Goal: Information Seeking & Learning: Check status

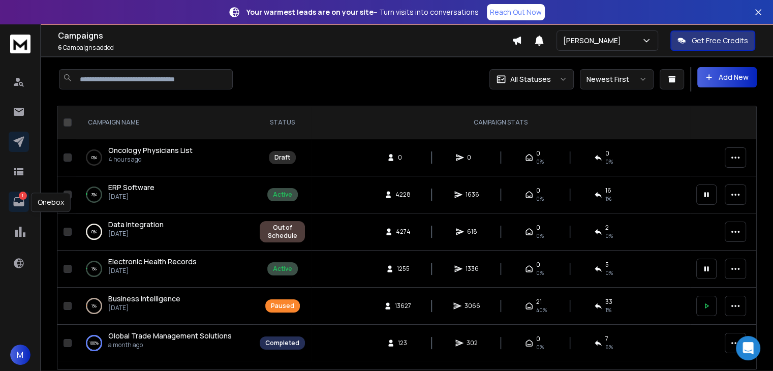
click at [19, 195] on p "1" at bounding box center [23, 196] width 8 height 8
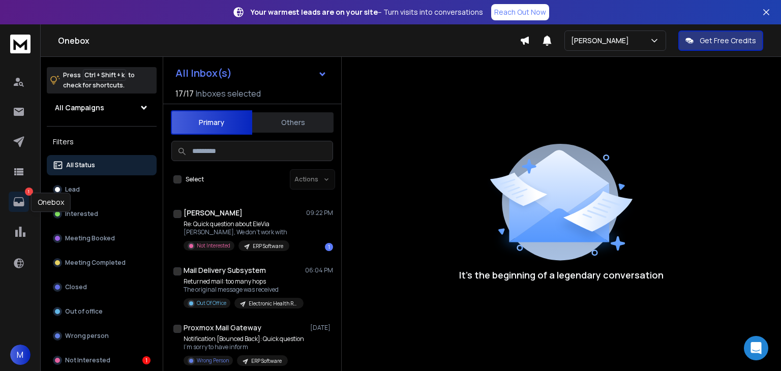
click at [20, 200] on icon at bounding box center [19, 202] width 12 height 12
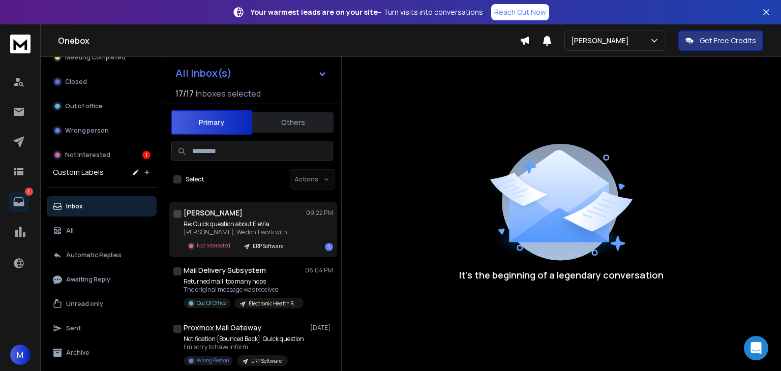
click at [219, 227] on p "Re: Quick question about EleVia" at bounding box center [237, 224] width 106 height 8
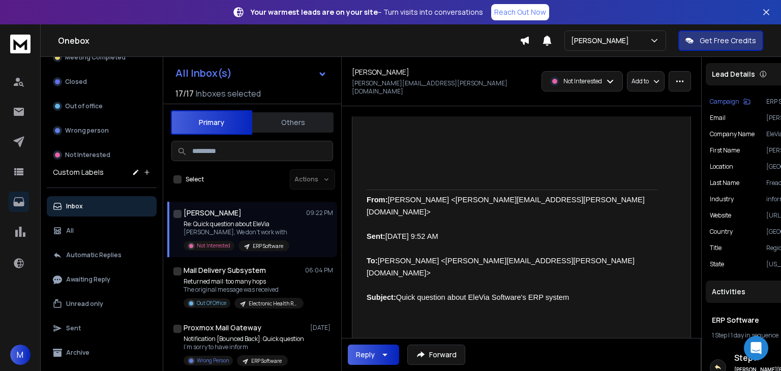
scroll to position [1118, 0]
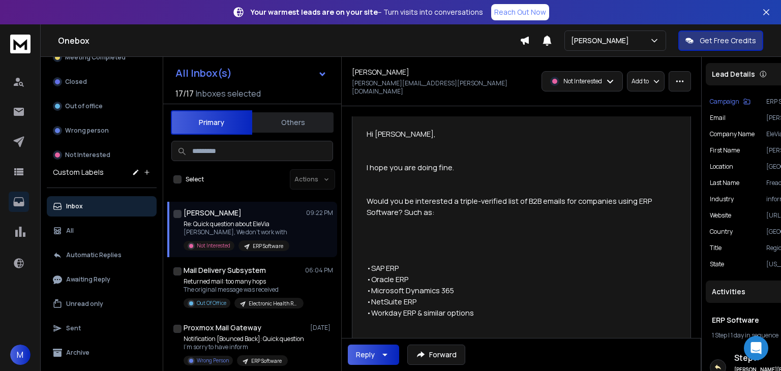
click at [706, 337] on div "Lead Details Campaign ERP Software Email [PERSON_NAME][EMAIL_ADDRESS][PERSON_NA…" at bounding box center [766, 242] width 130 height 371
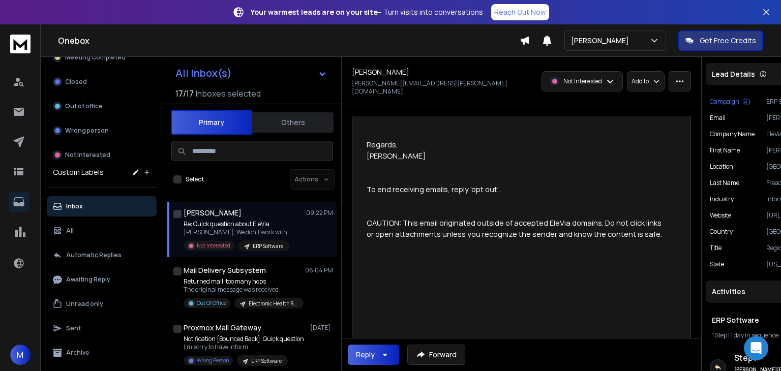
click at [707, 299] on div "Lead Details Campaign ERP Software Email [PERSON_NAME][EMAIL_ADDRESS][PERSON_NA…" at bounding box center [766, 242] width 130 height 371
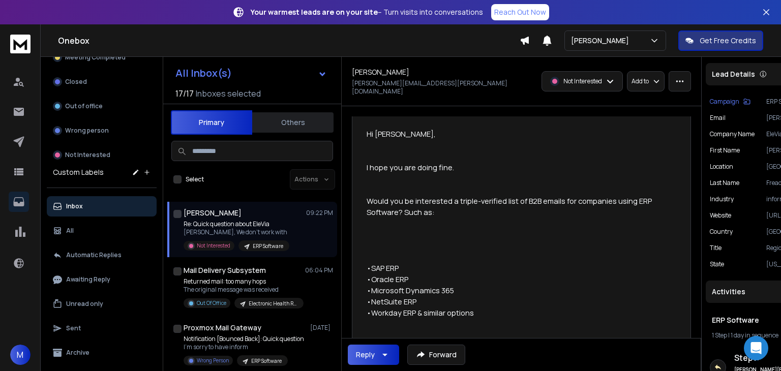
click at [708, 263] on div "Lead Details Campaign ERP Software Email [PERSON_NAME][EMAIL_ADDRESS][PERSON_NA…" at bounding box center [766, 242] width 130 height 371
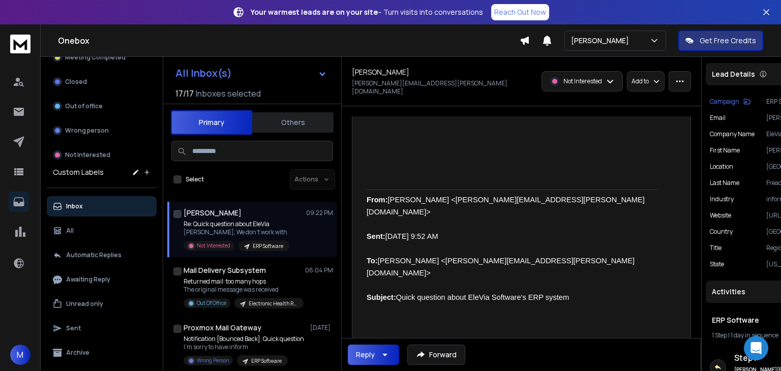
click at [701, 221] on div "[DATE] Re: Quick question about EleVia Software's ERP system [DATE] : 09:22 pm …" at bounding box center [521, 149] width 359 height 1743
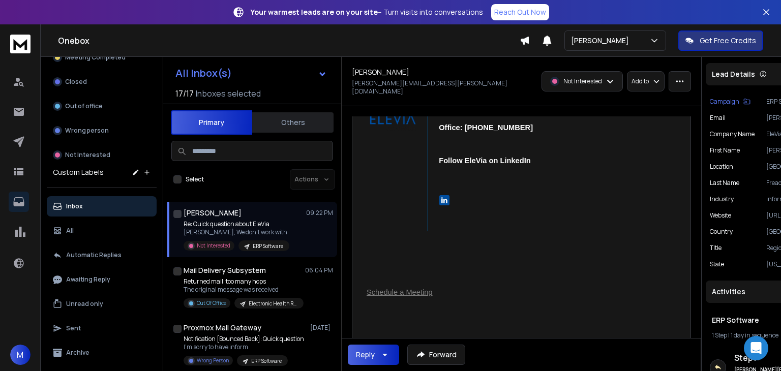
click at [707, 173] on div "Lead Details Campaign ERP Software Email [PERSON_NAME][EMAIL_ADDRESS][PERSON_NA…" at bounding box center [766, 242] width 130 height 371
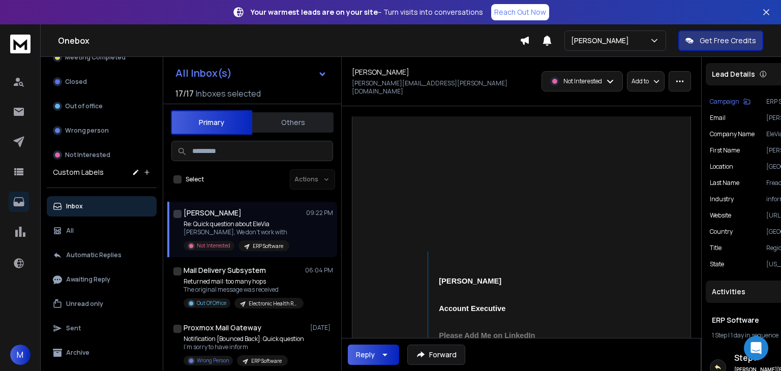
click at [708, 137] on div "Lead Details Campaign ERP Software Email [PERSON_NAME][EMAIL_ADDRESS][PERSON_NA…" at bounding box center [766, 242] width 130 height 371
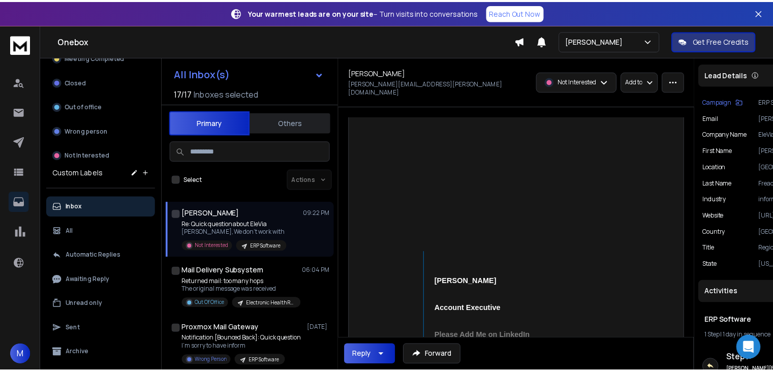
scroll to position [0, 0]
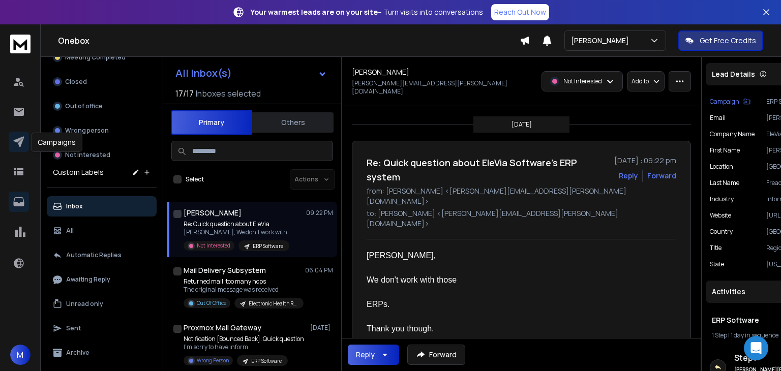
click at [18, 141] on icon at bounding box center [18, 141] width 11 height 11
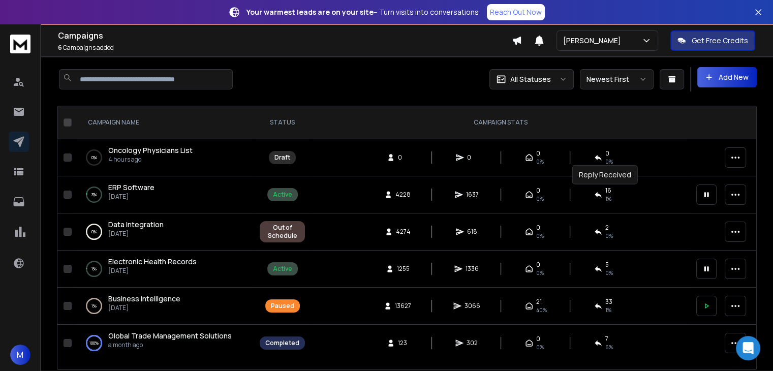
click at [601, 191] on icon at bounding box center [598, 194] width 9 height 9
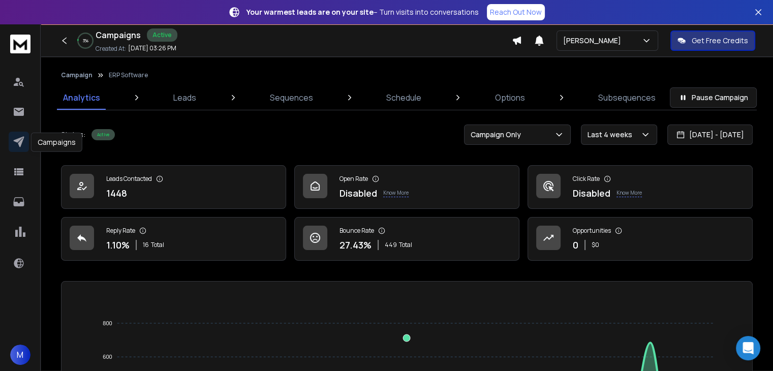
click at [20, 142] on icon at bounding box center [18, 141] width 11 height 11
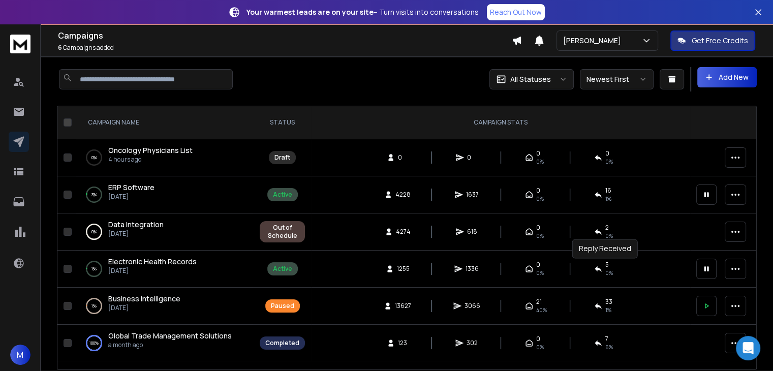
click at [603, 266] on div "5 0 %" at bounding box center [604, 269] width 31 height 16
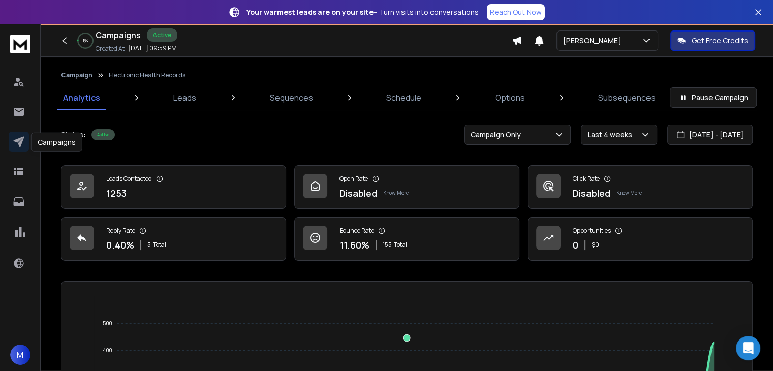
click at [26, 142] on link at bounding box center [19, 142] width 20 height 20
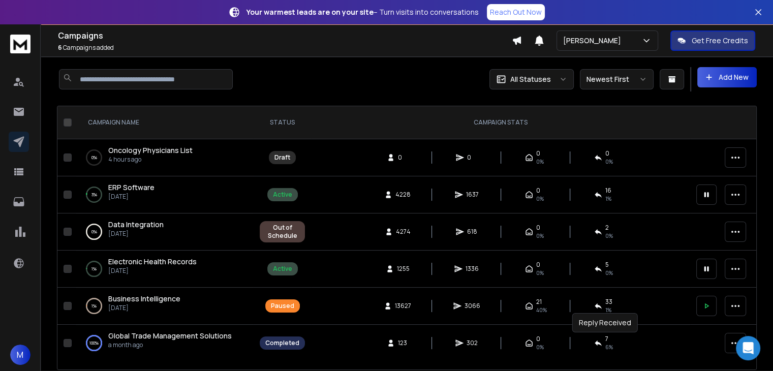
click at [605, 340] on span "7" at bounding box center [606, 339] width 3 height 8
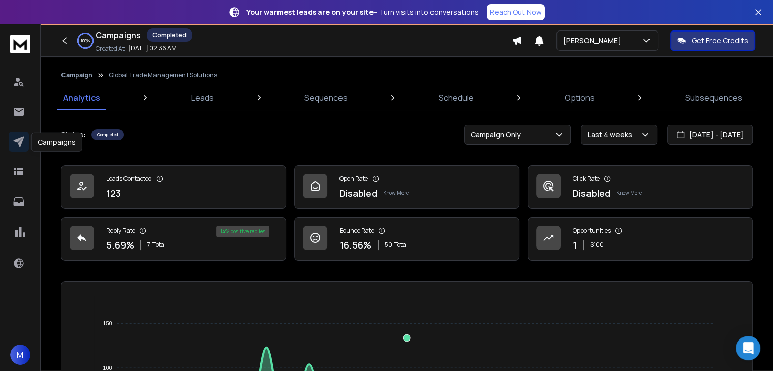
click at [18, 137] on icon at bounding box center [19, 142] width 12 height 12
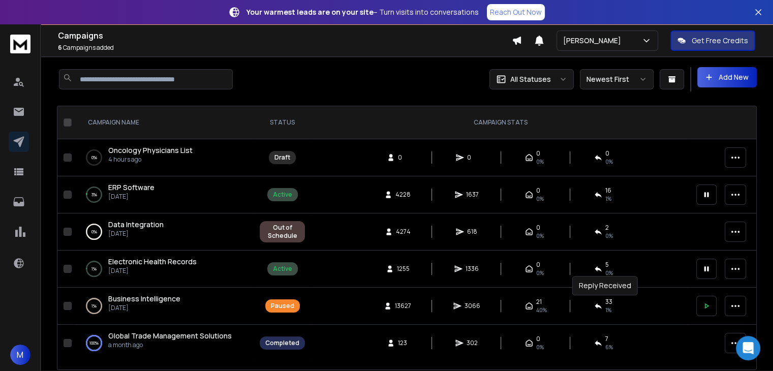
click at [599, 301] on icon at bounding box center [598, 305] width 9 height 9
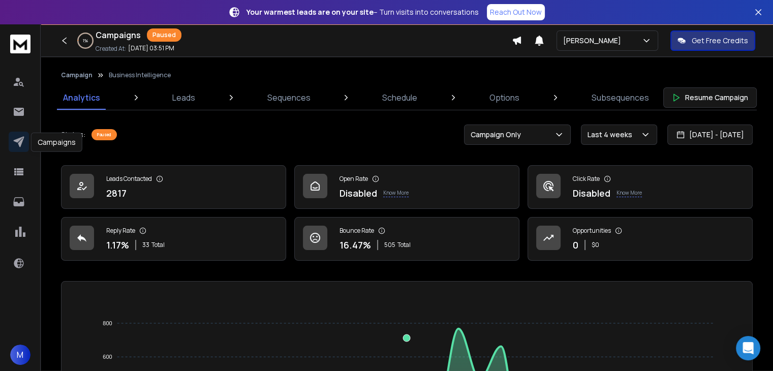
click at [26, 140] on link at bounding box center [19, 142] width 20 height 20
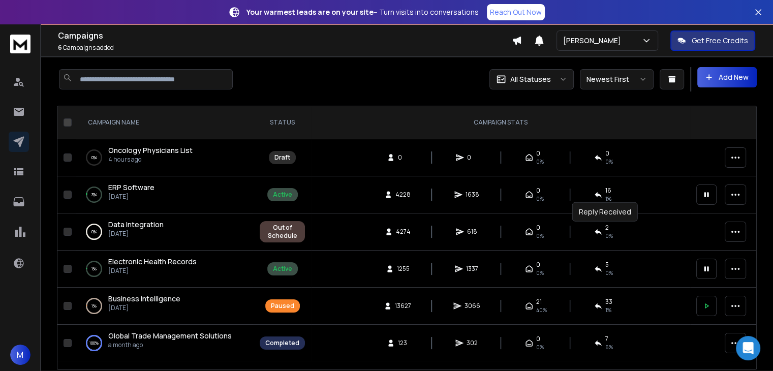
click at [607, 226] on span "2" at bounding box center [607, 228] width 4 height 8
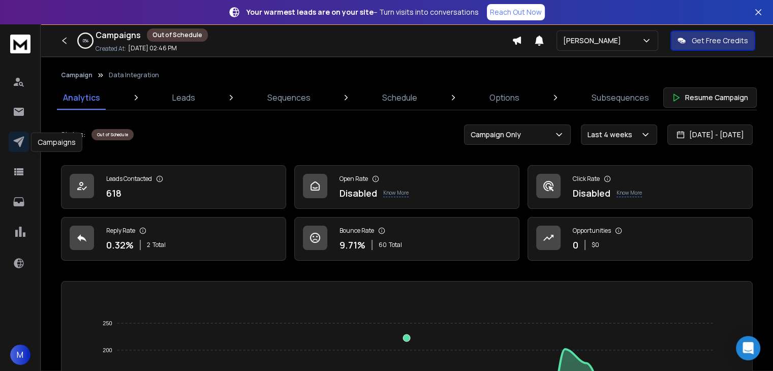
click at [16, 138] on icon at bounding box center [19, 142] width 12 height 12
